Goal: Communication & Community: Ask a question

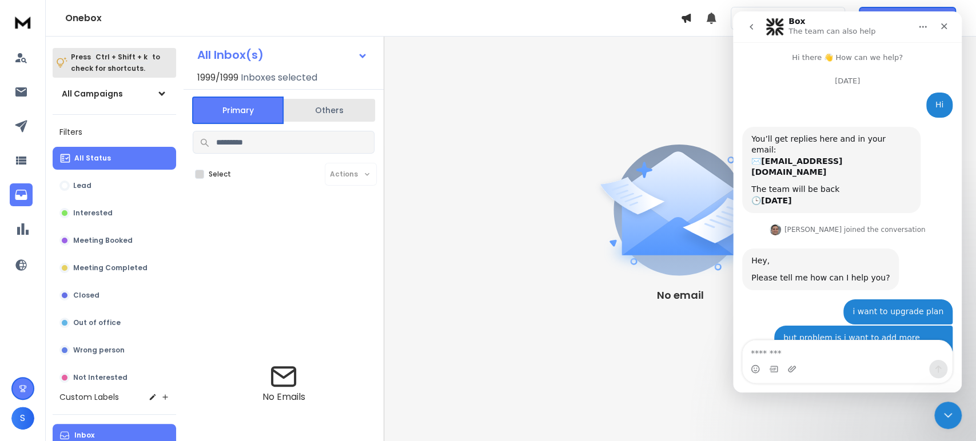
scroll to position [9133, 0]
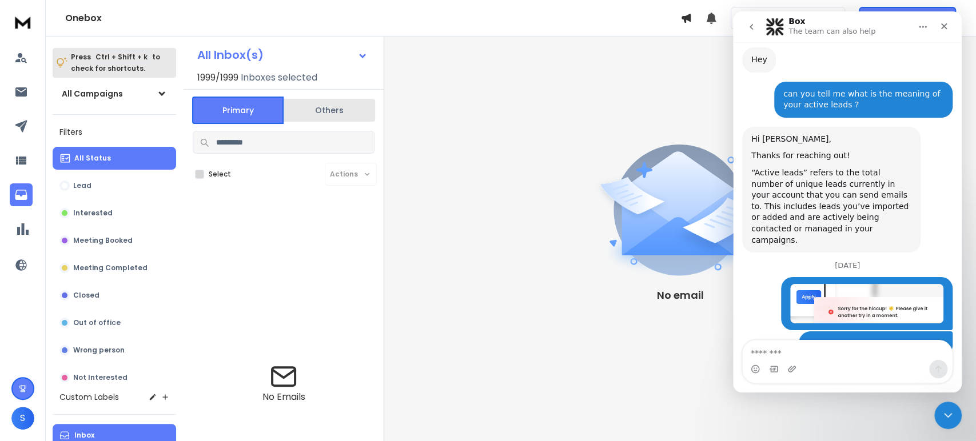
click at [861, 348] on textarea "Message…" at bounding box center [847, 350] width 209 height 19
type textarea "**********"
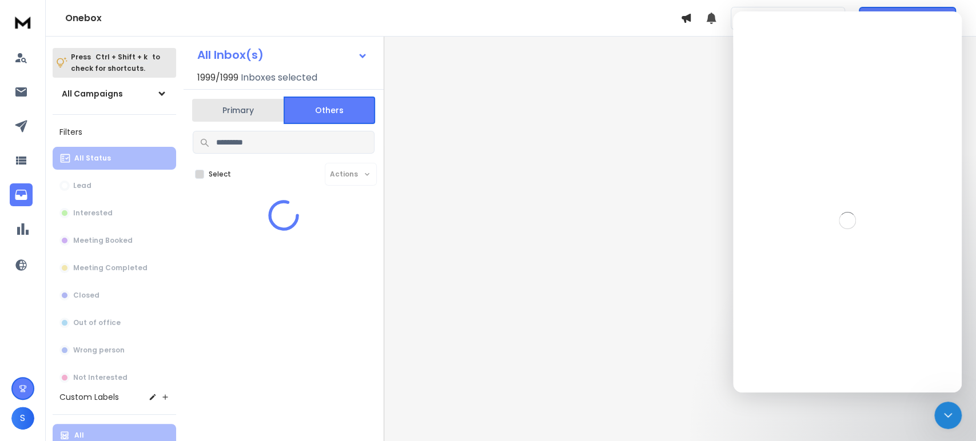
click at [330, 113] on button "Others" at bounding box center [329, 110] width 91 height 27
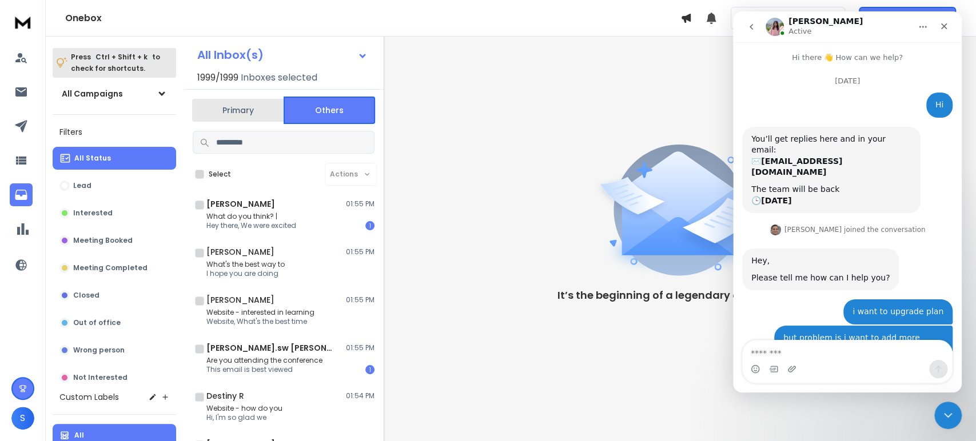
scroll to position [1016, 0]
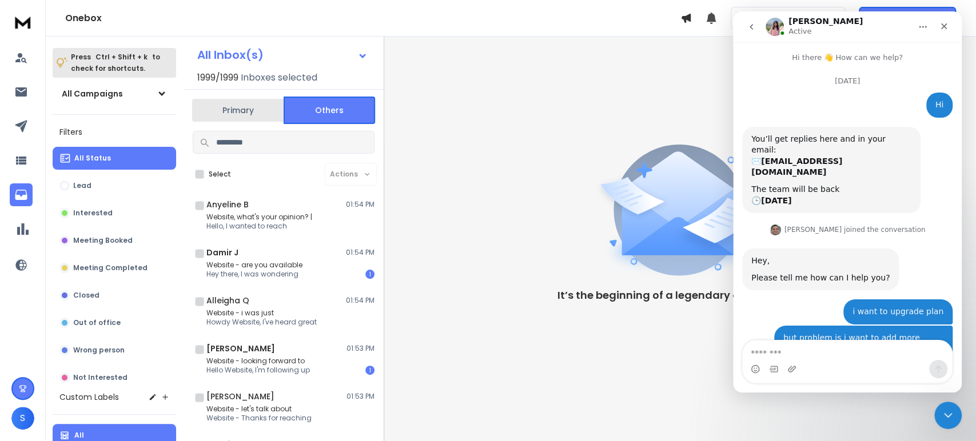
click at [128, 160] on button "All Status" at bounding box center [115, 158] width 124 height 23
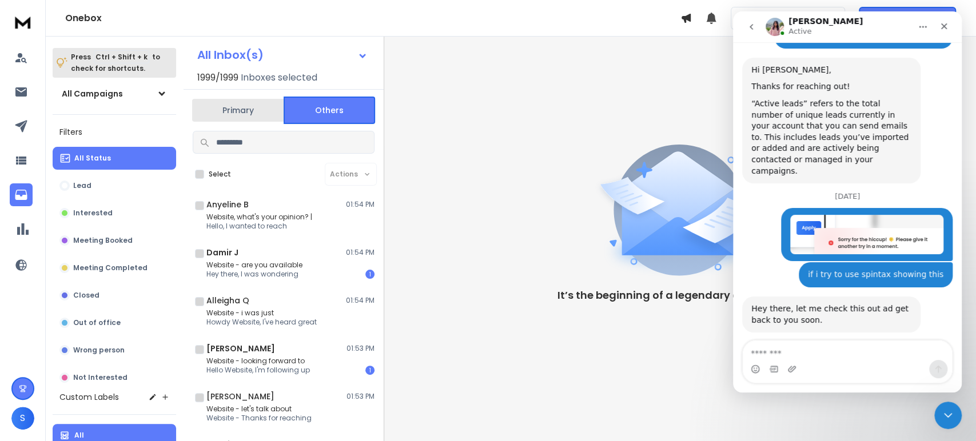
scroll to position [9201, 0]
